Goal: Communication & Community: Answer question/provide support

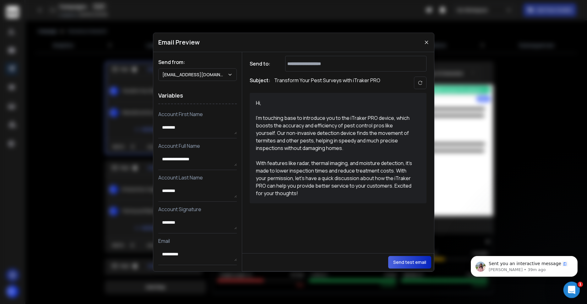
click at [569, 287] on icon "Open Intercom Messenger" at bounding box center [571, 289] width 10 height 10
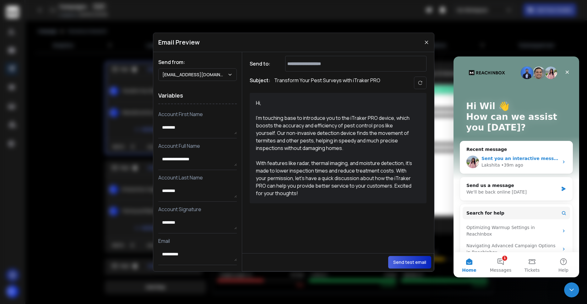
click at [504, 161] on span "Sent you an interactive message" at bounding box center [522, 158] width 81 height 5
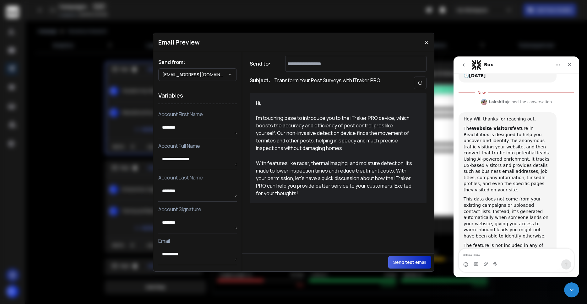
scroll to position [88, 0]
click at [427, 42] on icon at bounding box center [426, 42] width 3 height 3
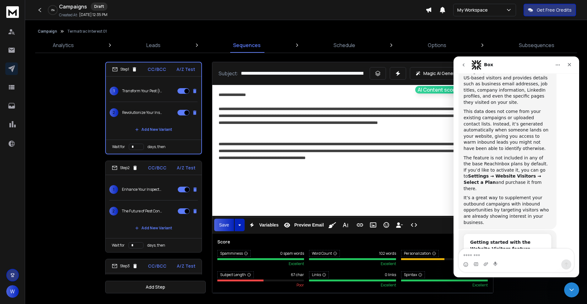
scroll to position [178, 0]
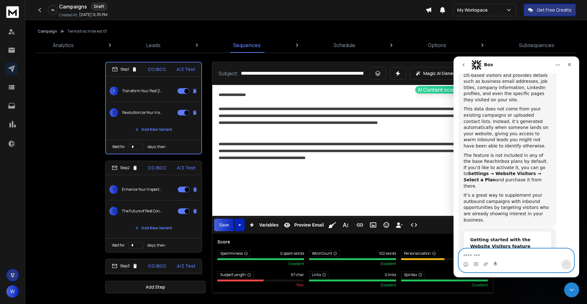
click at [481, 254] on textarea "Message…" at bounding box center [516, 254] width 115 height 11
click at [474, 256] on textarea "Message…" at bounding box center [516, 254] width 115 height 11
click at [508, 256] on textarea "**********" at bounding box center [516, 254] width 115 height 11
type textarea "**********"
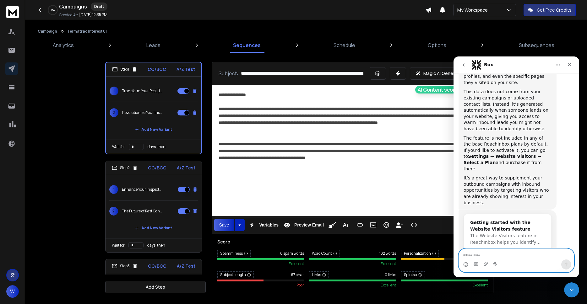
scroll to position [186, 0]
click at [574, 292] on icon "Close Intercom Messenger" at bounding box center [571, 290] width 8 height 8
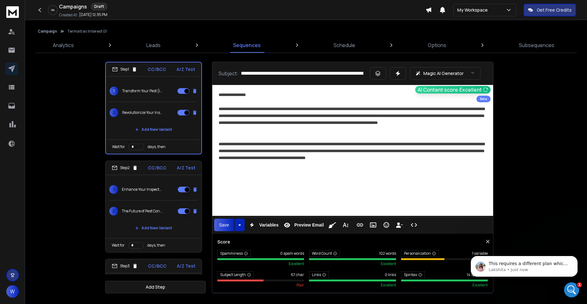
scroll to position [0, 0]
click at [547, 268] on p "[PERSON_NAME] • 13m ago" at bounding box center [529, 270] width 81 height 6
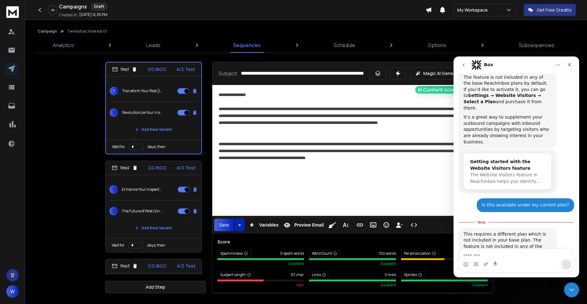
scroll to position [246, 0]
click at [498, 252] on textarea "Message…" at bounding box center [516, 254] width 115 height 11
type textarea "*********"
click at [567, 264] on icon "Send a message…" at bounding box center [566, 265] width 3 height 4
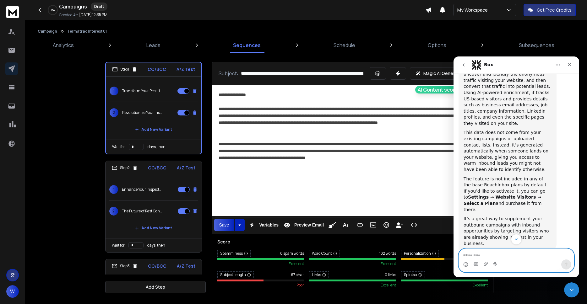
scroll to position [228, 0]
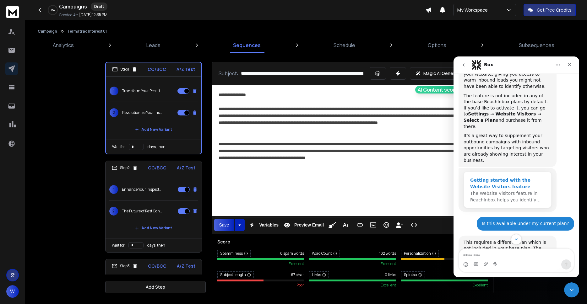
click at [488, 177] on div "Getting started with the Website Visitors feature" at bounding box center [507, 183] width 75 height 13
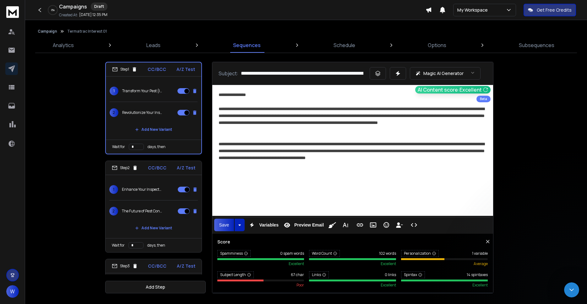
scroll to position [479, 0]
click at [572, 290] on icon "Open Intercom Messenger" at bounding box center [571, 289] width 10 height 10
